Goal: Task Accomplishment & Management: Use online tool/utility

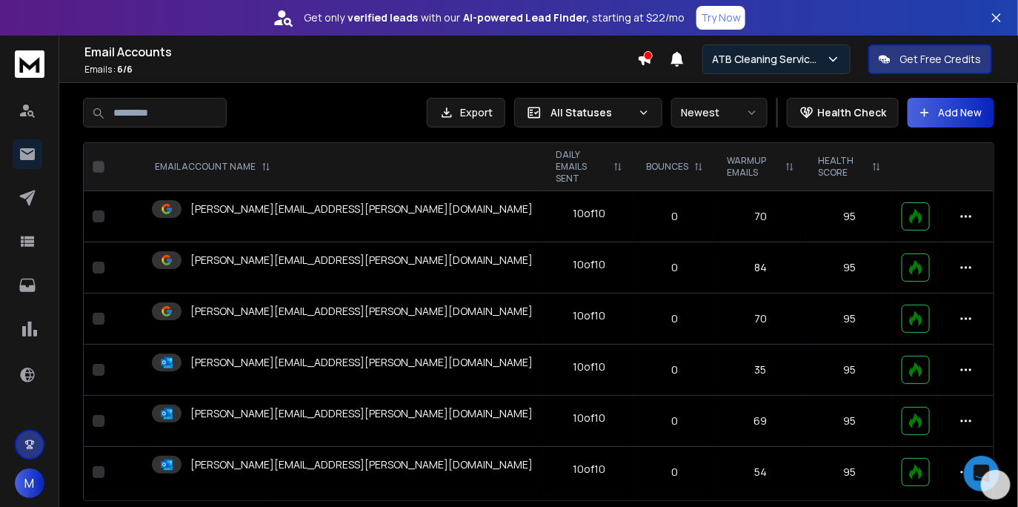
click at [767, 69] on button "ATB Cleaning Services" at bounding box center [776, 59] width 148 height 30
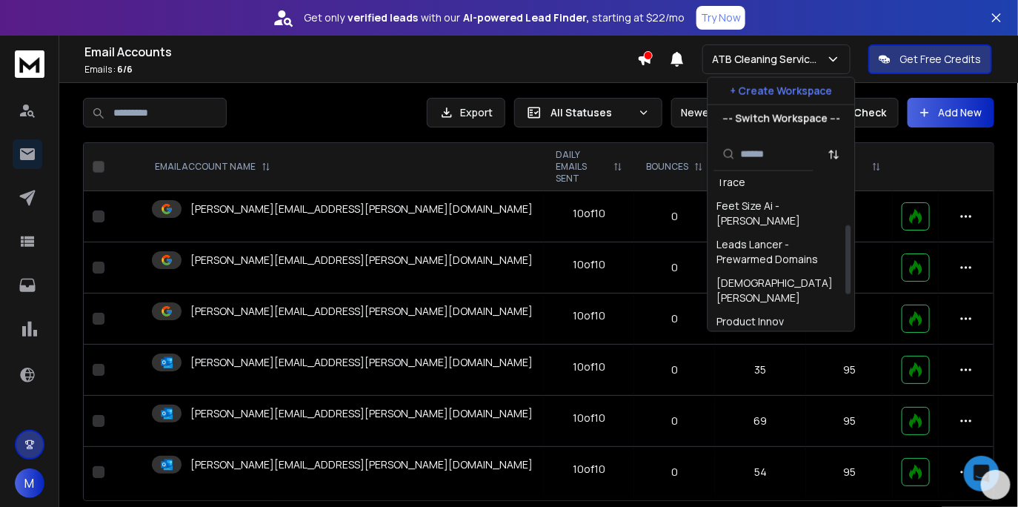
scroll to position [166, 0]
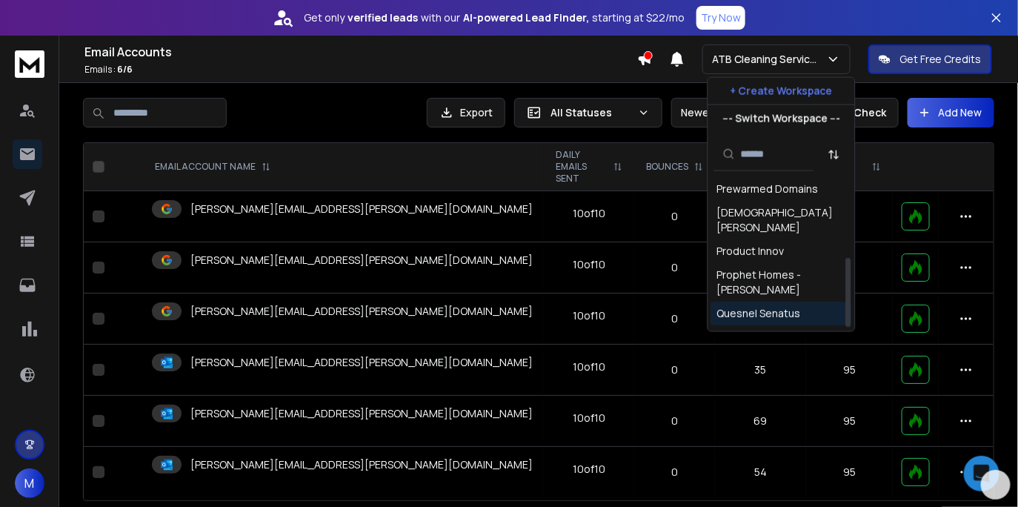
click at [755, 306] on div "Quesnel Senatus" at bounding box center [759, 313] width 84 height 15
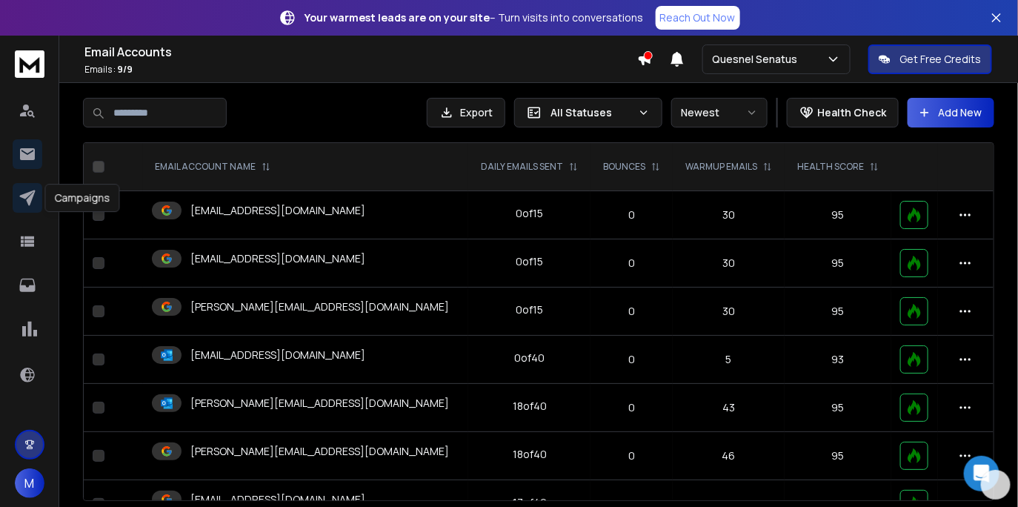
click at [38, 190] on link at bounding box center [28, 198] width 30 height 30
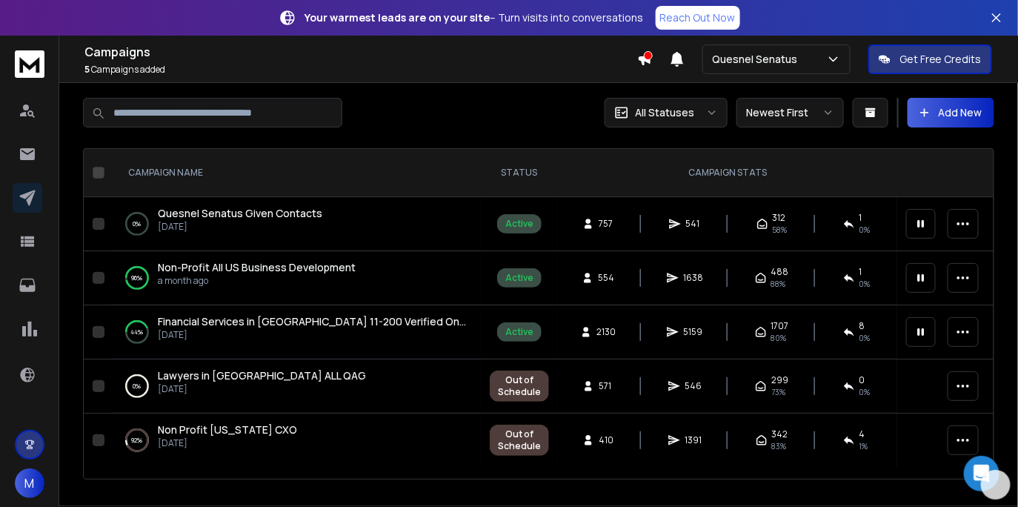
click at [293, 219] on span "Quesnel Senatus Given Contacts" at bounding box center [240, 213] width 164 height 14
